Goal: Navigation & Orientation: Find specific page/section

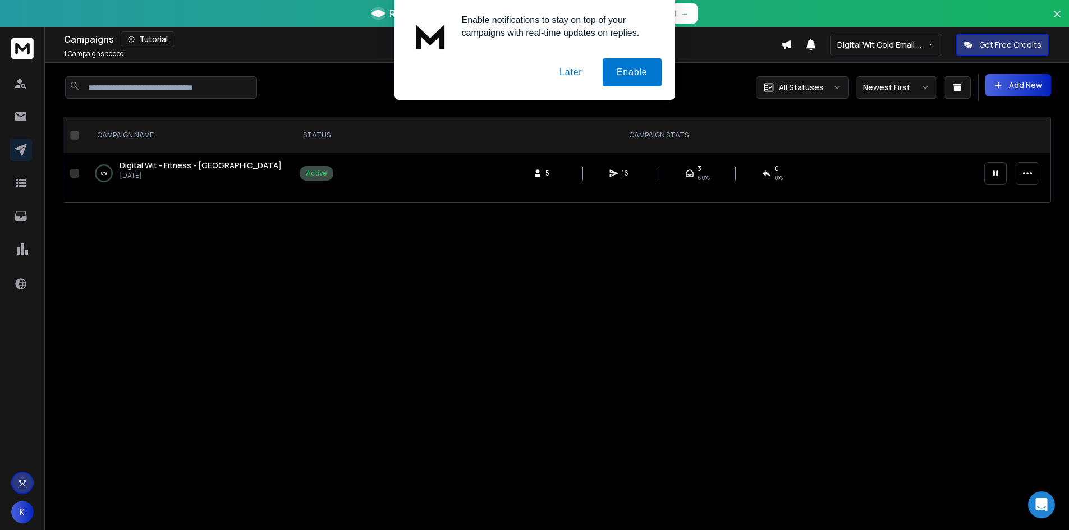
click at [581, 72] on button "Later" at bounding box center [570, 72] width 50 height 28
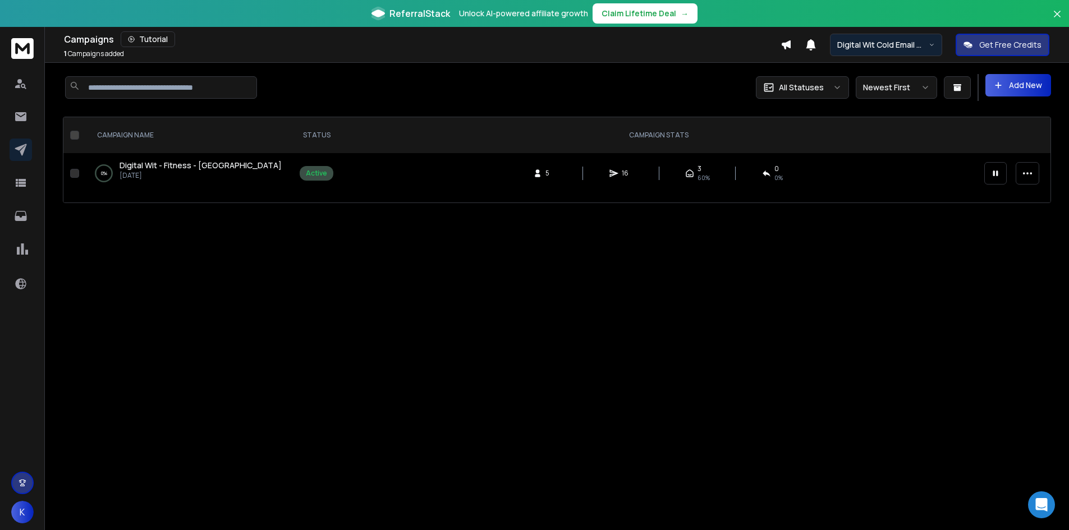
click at [887, 39] on p "Digital Wit Cold Email with Alamin Bhai" at bounding box center [882, 44] width 91 height 11
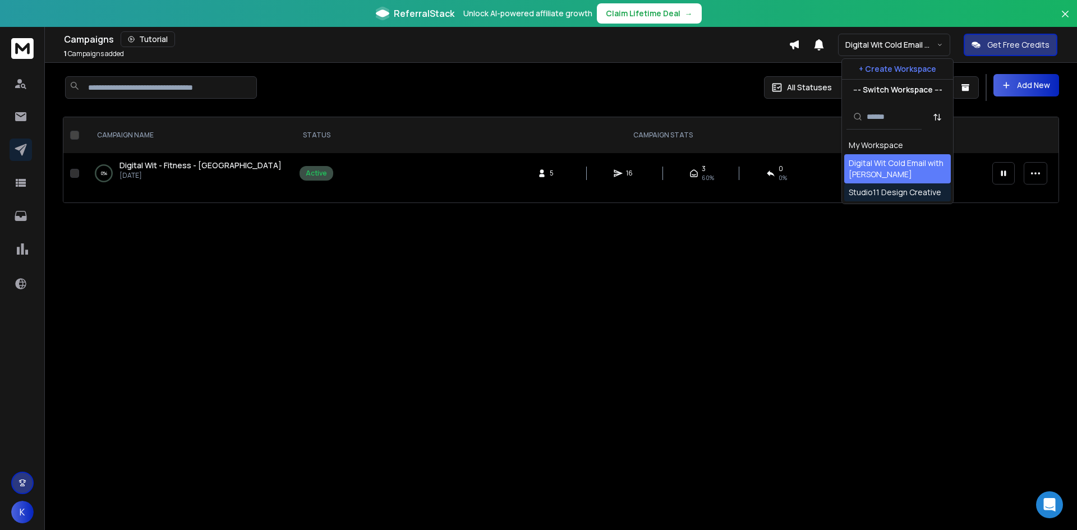
click at [906, 189] on div "Studio11 Design Creative" at bounding box center [895, 192] width 93 height 11
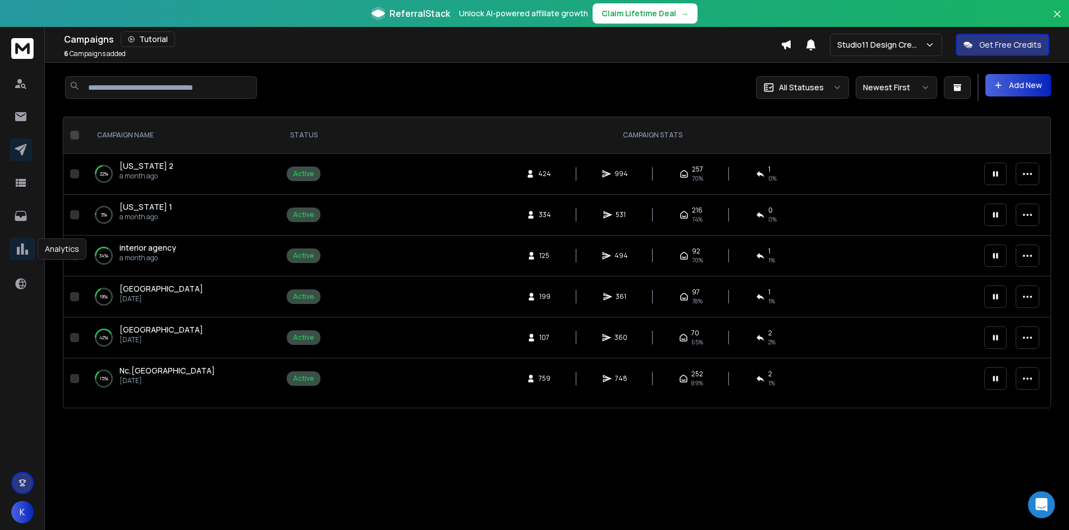
click at [28, 245] on icon at bounding box center [22, 249] width 17 height 17
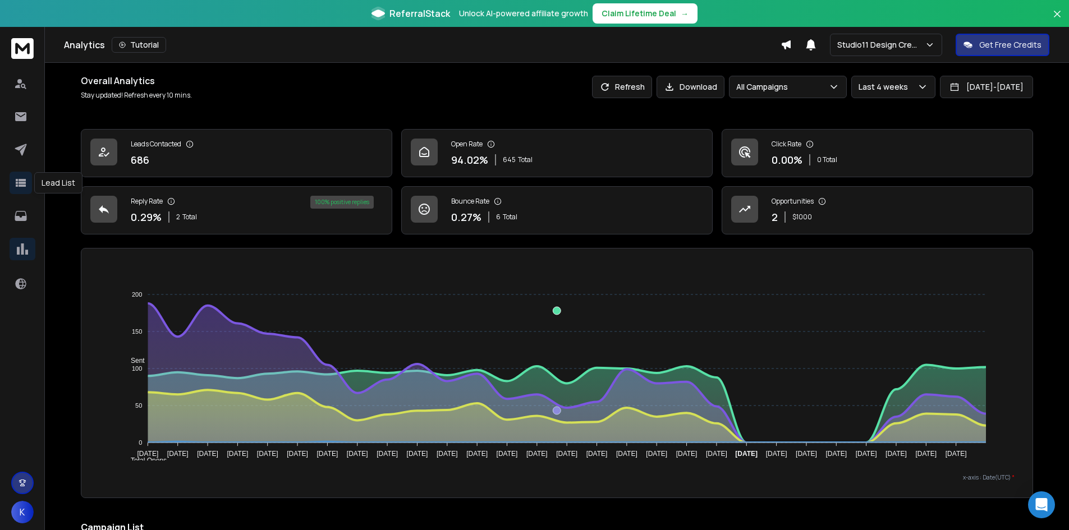
click at [17, 190] on link at bounding box center [21, 183] width 22 height 22
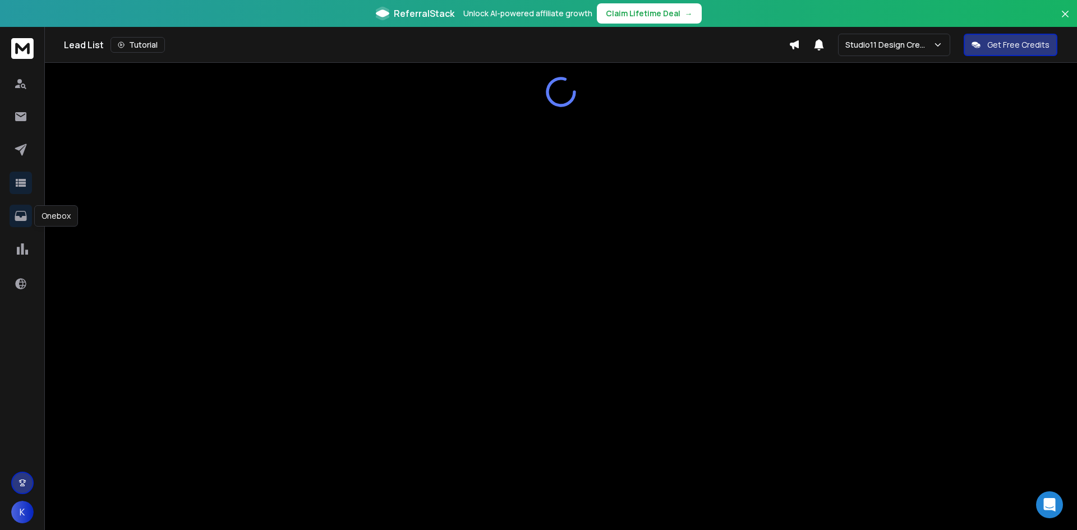
click at [17, 211] on icon at bounding box center [21, 216] width 12 height 10
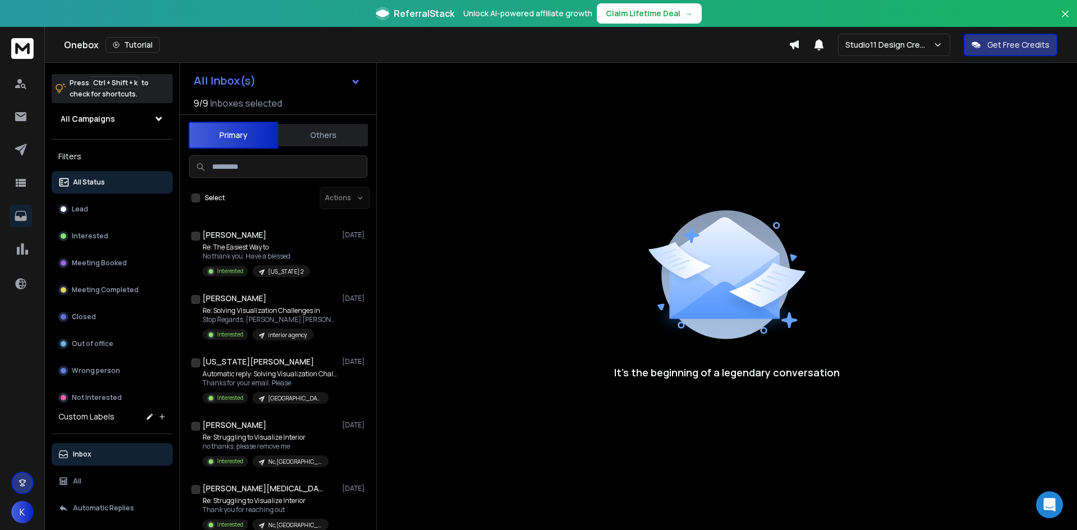
click at [315, 159] on input at bounding box center [278, 166] width 178 height 22
click at [316, 145] on button "Others" at bounding box center [323, 135] width 90 height 25
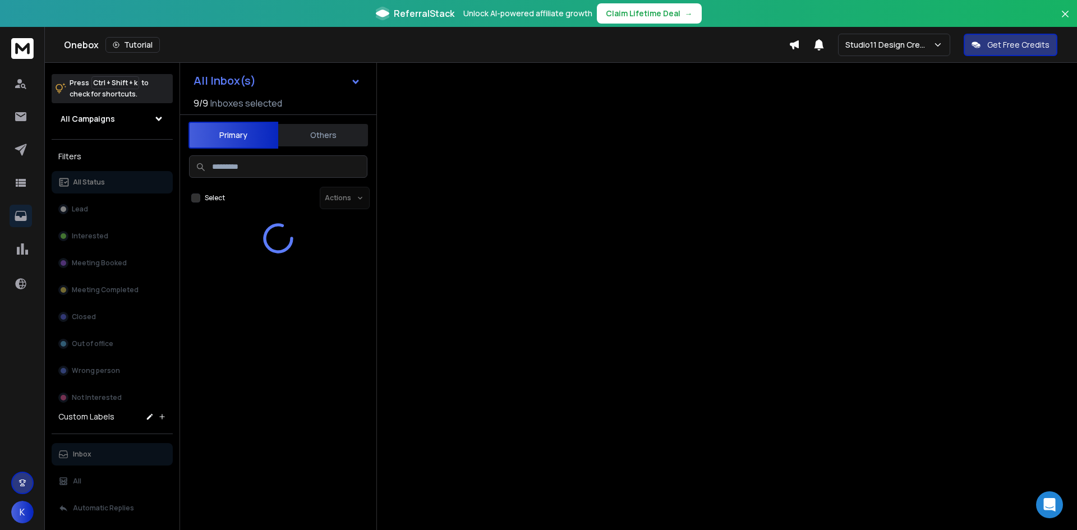
click at [226, 134] on button "Primary" at bounding box center [234, 135] width 90 height 27
